Goal: Task Accomplishment & Management: Manage account settings

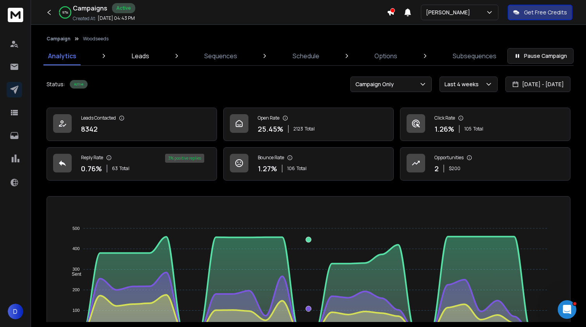
click at [143, 52] on p "Leads" at bounding box center [140, 55] width 17 height 9
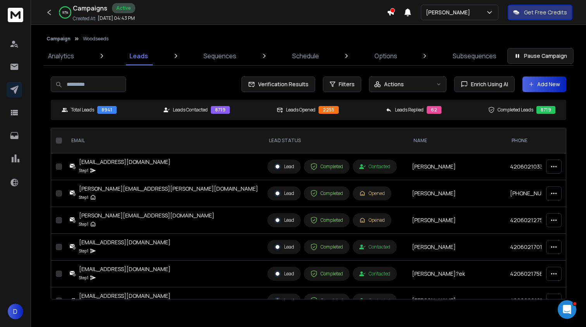
click at [103, 86] on input at bounding box center [88, 84] width 75 height 16
paste input "**********"
type input "**********"
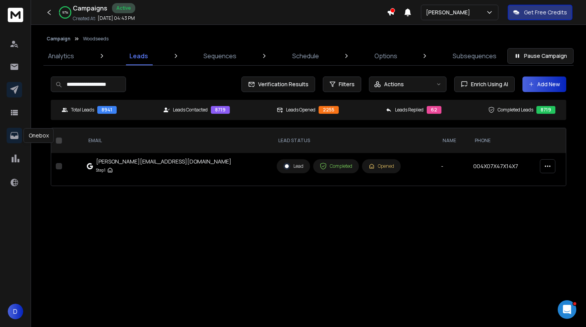
click at [15, 132] on icon at bounding box center [14, 135] width 8 height 7
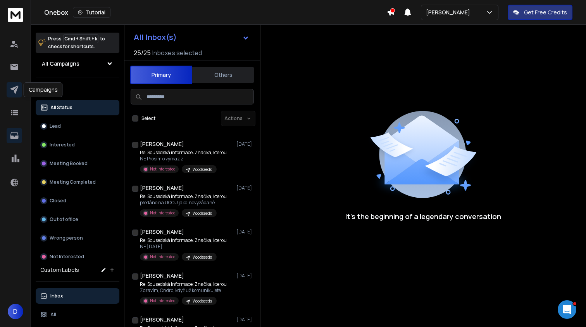
click at [12, 87] on icon at bounding box center [14, 89] width 9 height 9
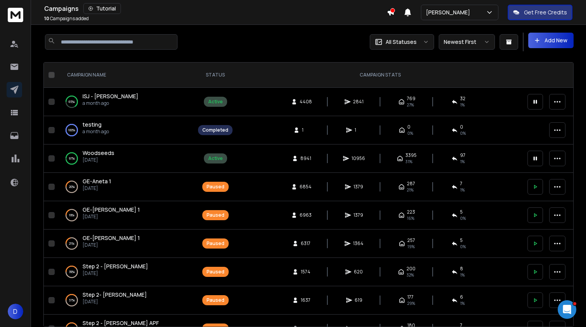
click at [98, 154] on span "Woodseeds" at bounding box center [99, 152] width 32 height 7
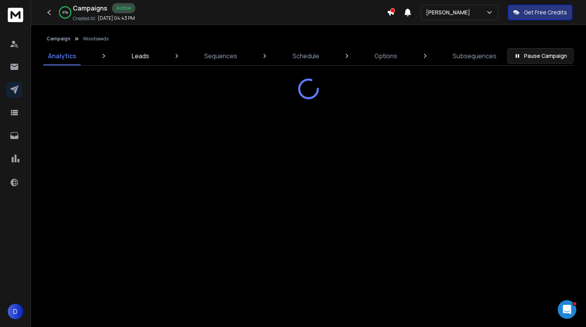
click at [137, 60] on p "Leads" at bounding box center [140, 55] width 17 height 9
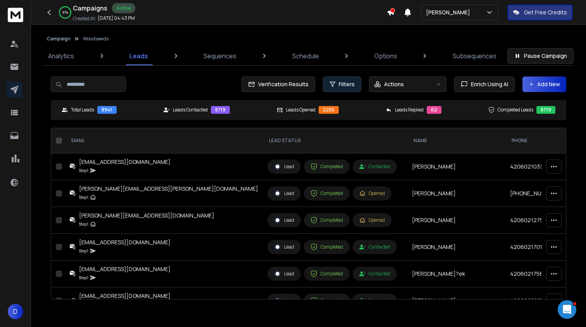
click at [352, 85] on span "Filters" at bounding box center [347, 84] width 16 height 8
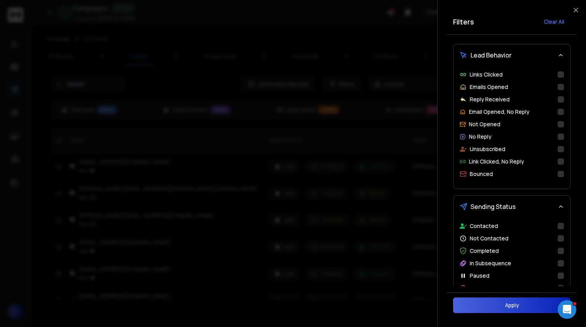
click at [557, 240] on div "Not Contacted" at bounding box center [512, 238] width 104 height 8
click at [562, 240] on button "Not Contacted" at bounding box center [561, 238] width 6 height 6
click at [523, 307] on button "Apply" at bounding box center [512, 305] width 118 height 16
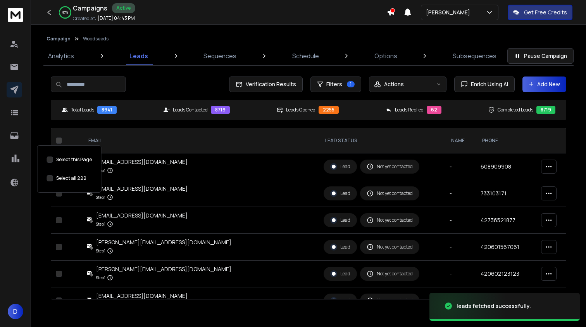
click at [59, 139] on button "Select this Page" at bounding box center [59, 140] width 6 height 6
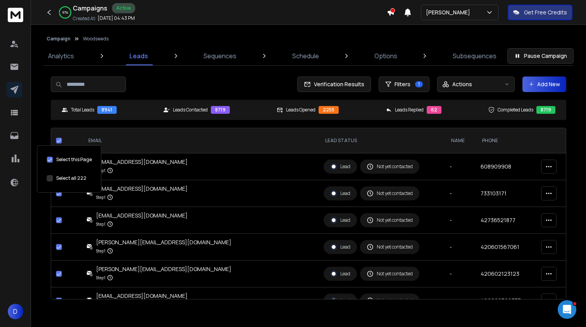
click at [48, 177] on button "Select this Page" at bounding box center [50, 178] width 6 height 6
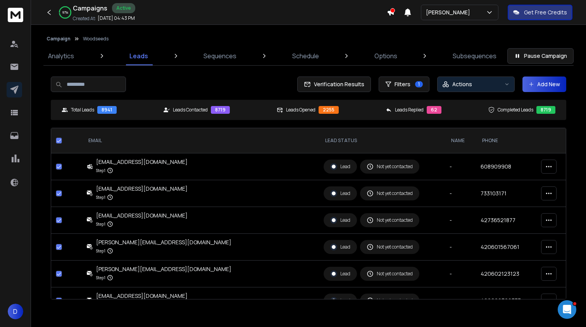
click at [465, 84] on p "Actions" at bounding box center [463, 84] width 20 height 8
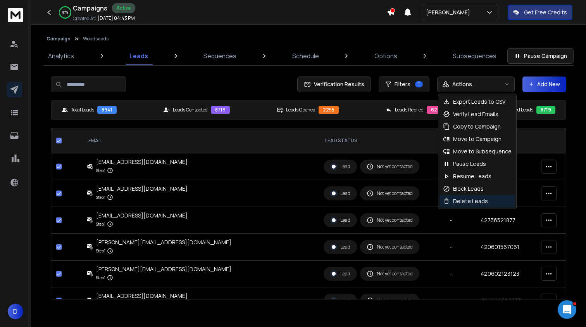
click at [476, 202] on p "Delete Leads" at bounding box center [470, 201] width 35 height 8
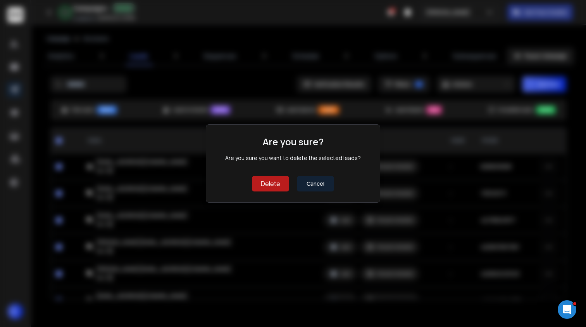
click at [266, 183] on button "Delete" at bounding box center [270, 184] width 37 height 16
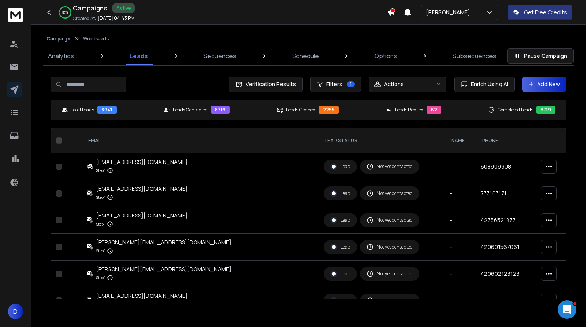
click at [551, 89] on button "Add New" at bounding box center [545, 84] width 44 height 16
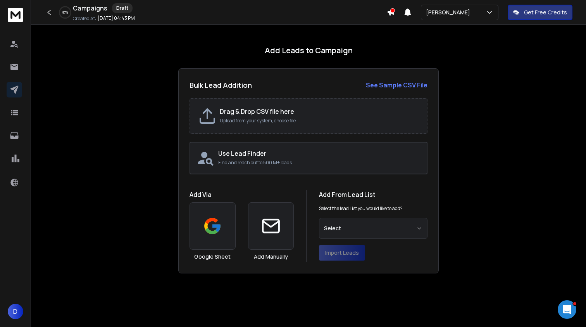
click at [354, 222] on button "Select" at bounding box center [373, 228] width 109 height 21
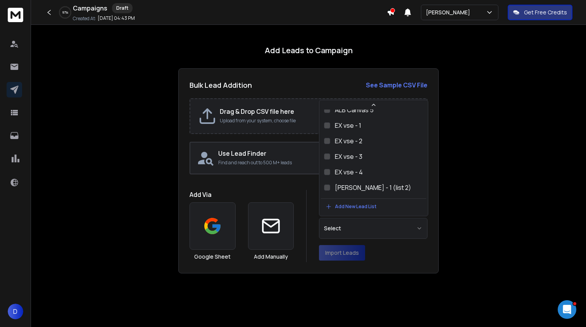
scroll to position [102, 0]
click at [330, 187] on button "button" at bounding box center [327, 187] width 6 height 6
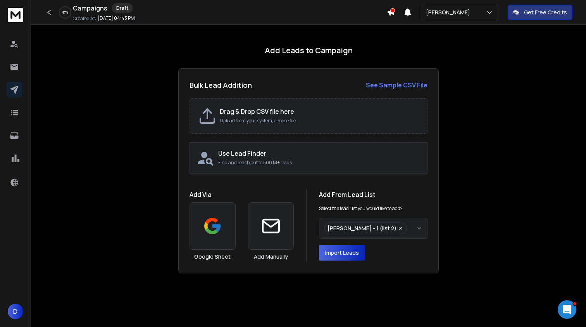
click at [347, 254] on button "Import Leads" at bounding box center [342, 253] width 46 height 16
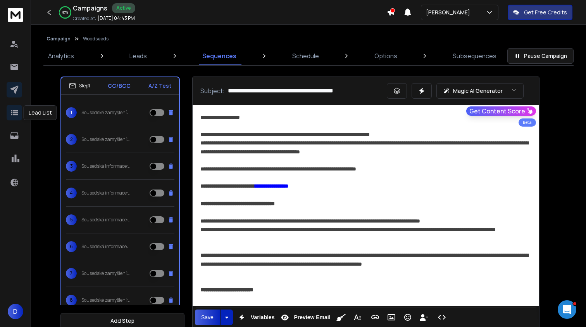
click at [12, 111] on icon at bounding box center [14, 112] width 9 height 9
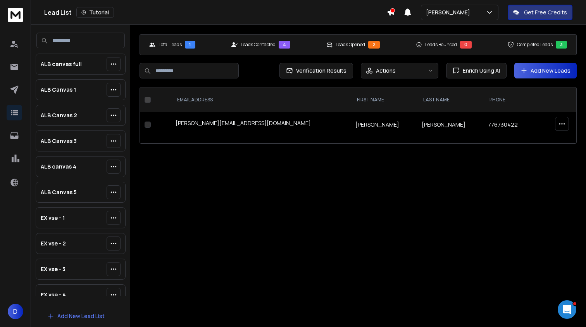
scroll to position [52, 0]
click at [81, 318] on button "Add New Lead List" at bounding box center [76, 316] width 70 height 16
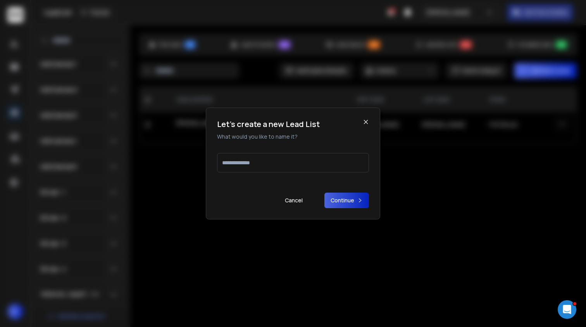
click at [259, 161] on input at bounding box center [293, 162] width 152 height 19
paste input "**********"
click at [266, 164] on input "**********" at bounding box center [293, 162] width 152 height 19
type input "**********"
click at [294, 202] on button "Cancel" at bounding box center [294, 200] width 30 height 16
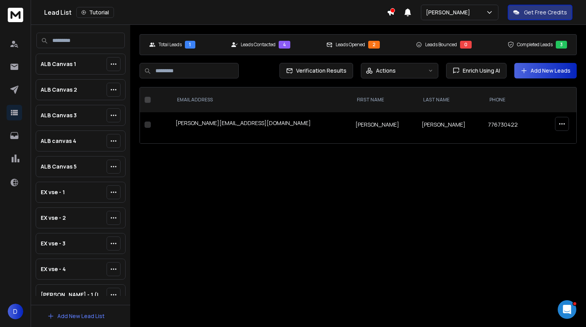
click at [91, 290] on p "Martin Canvas - 1 (list 2)" at bounding box center [72, 294] width 63 height 8
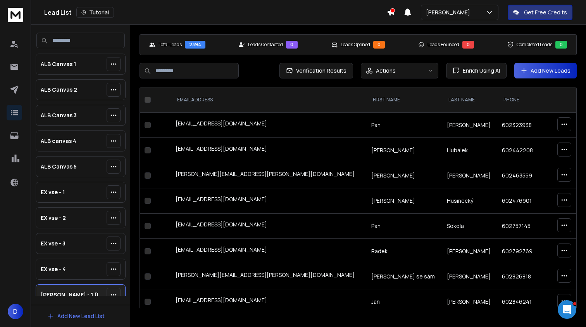
click at [112, 293] on icon "button" at bounding box center [113, 294] width 7 height 7
click at [101, 267] on p "Edit List Name" at bounding box center [91, 265] width 37 height 8
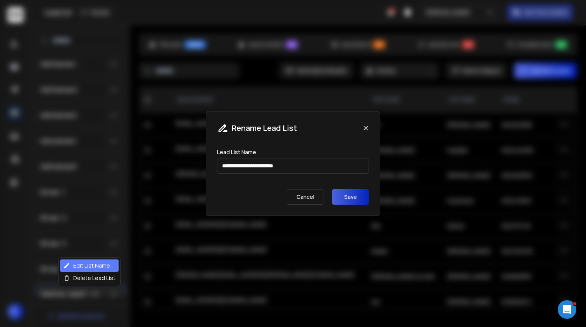
scroll to position [57, 0]
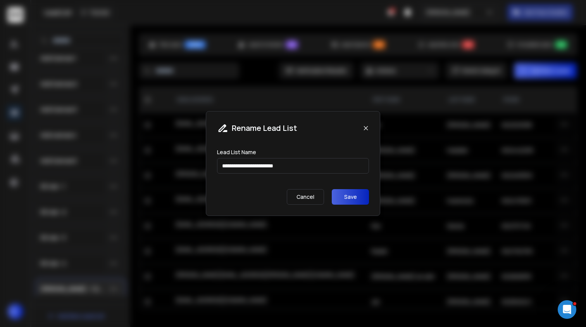
click at [265, 167] on input "**********" at bounding box center [293, 166] width 152 height 16
drag, startPoint x: 286, startPoint y: 165, endPoint x: 205, endPoint y: 166, distance: 80.7
click at [205, 166] on div "**********" at bounding box center [293, 163] width 586 height 120
click at [308, 195] on p "Cancel" at bounding box center [305, 197] width 37 height 16
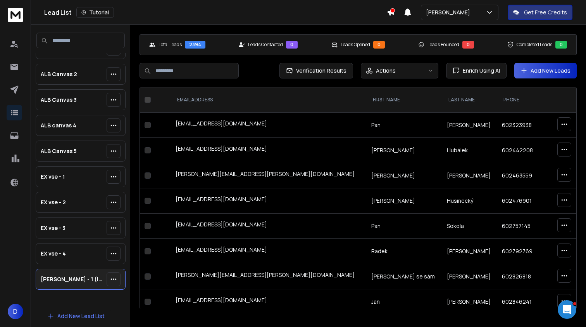
scroll to position [67, 0]
click at [62, 318] on button "Add New Lead List" at bounding box center [76, 316] width 70 height 16
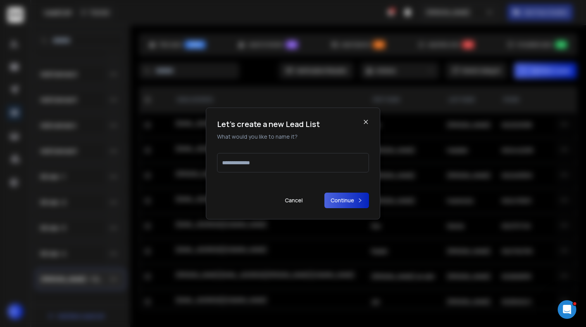
click at [282, 160] on input at bounding box center [293, 162] width 152 height 19
paste input "**********"
click at [265, 164] on input "**********" at bounding box center [293, 162] width 152 height 19
type input "**********"
click at [361, 206] on button "Continue" at bounding box center [347, 200] width 45 height 16
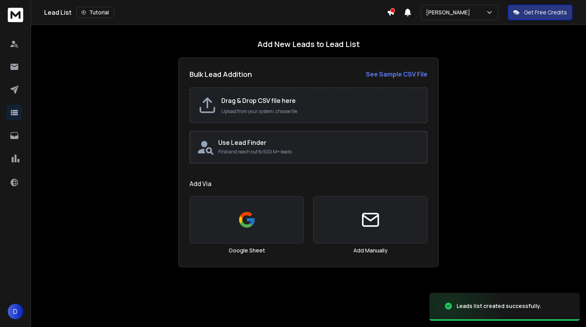
click at [275, 105] on h2 "Drag & Drop CSV file here" at bounding box center [320, 100] width 198 height 9
type input "**********"
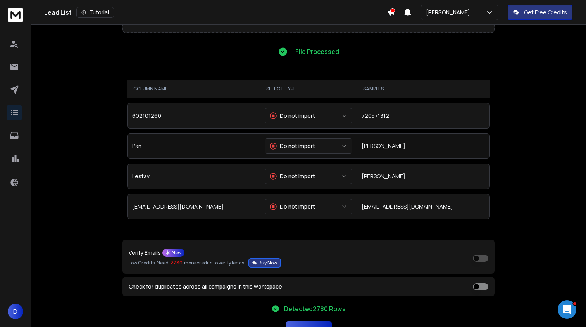
scroll to position [123, 0]
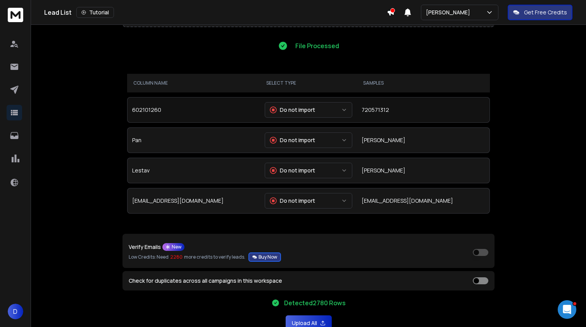
click at [327, 113] on button "Do not import" at bounding box center [309, 110] width 88 height 16
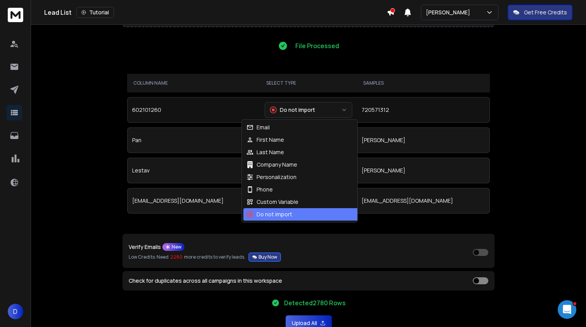
scroll to position [0, 2]
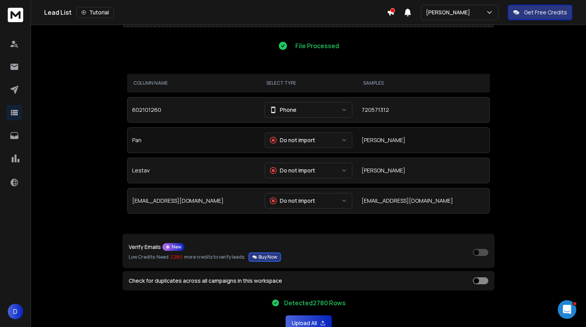
click at [299, 140] on button "Do not import" at bounding box center [309, 140] width 88 height 16
click at [295, 170] on button "Do not import" at bounding box center [309, 170] width 88 height 16
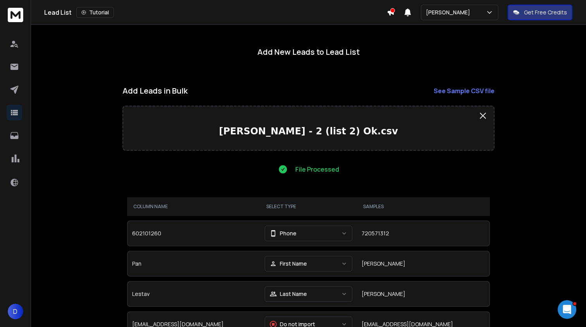
scroll to position [78, 0]
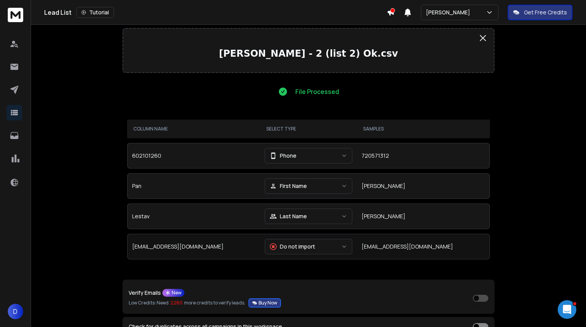
click at [297, 249] on button "Do not import" at bounding box center [309, 247] width 88 height 16
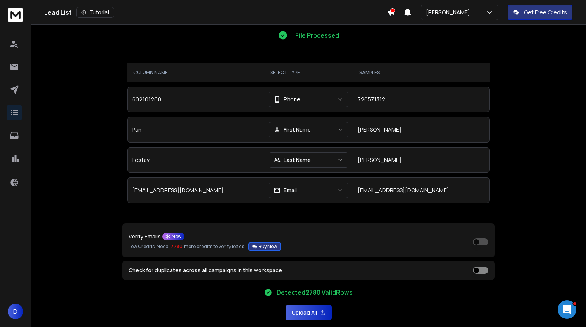
scroll to position [133, 0]
click at [483, 271] on button "Check for duplicates across all campaigns in this workspace" at bounding box center [481, 270] width 16 height 7
click at [313, 313] on button "Upload All" at bounding box center [309, 313] width 46 height 16
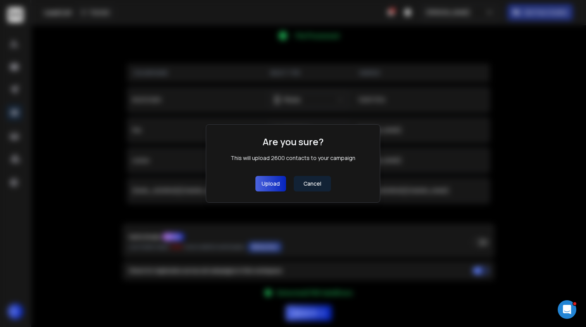
click at [272, 185] on button "Upload" at bounding box center [271, 184] width 31 height 16
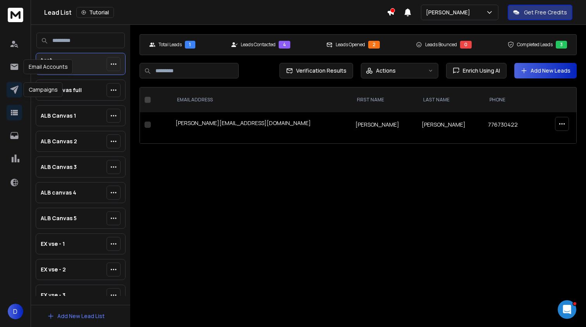
click at [14, 89] on icon at bounding box center [14, 90] width 8 height 8
